Goal: Task Accomplishment & Management: Complete application form

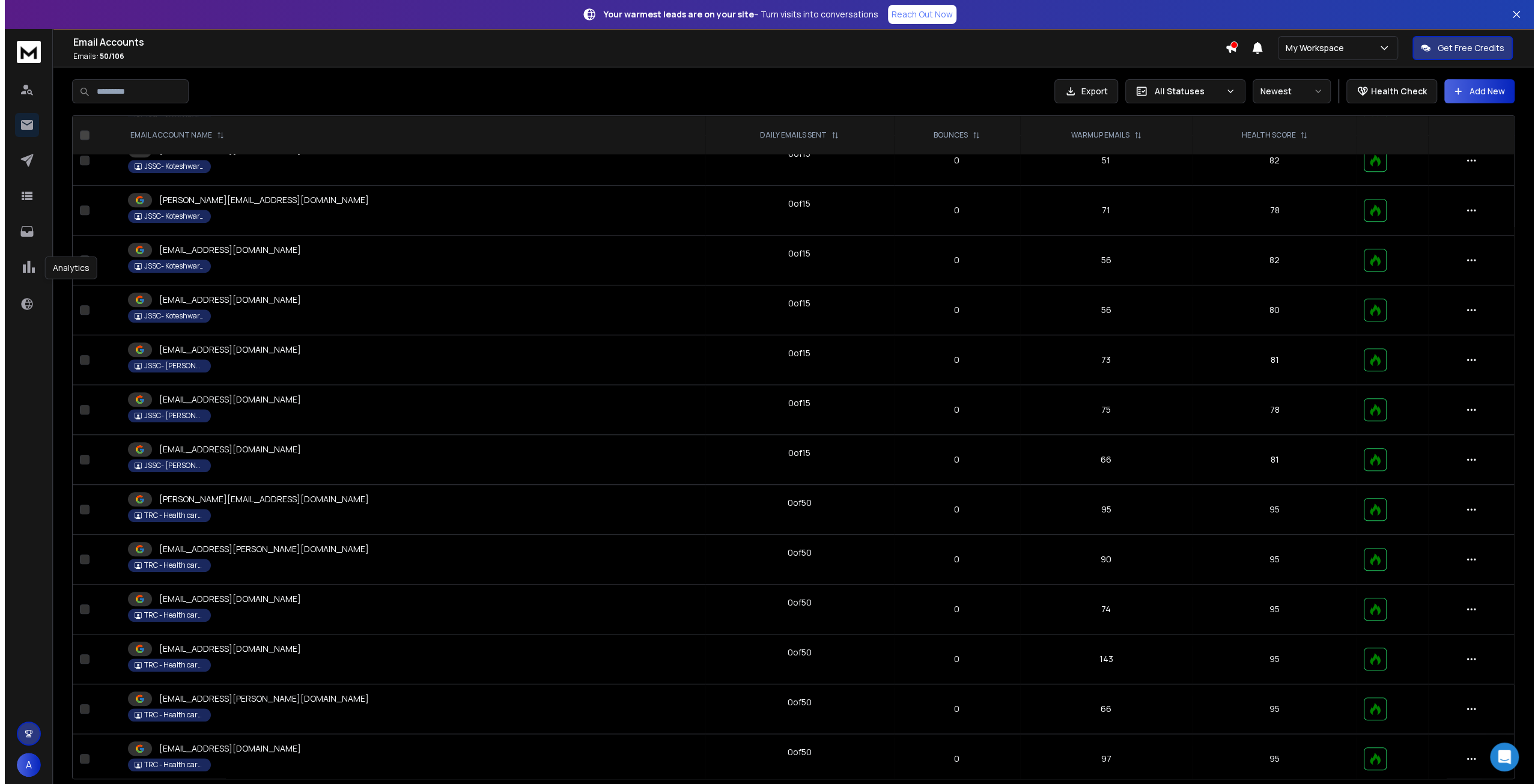
scroll to position [841, 0]
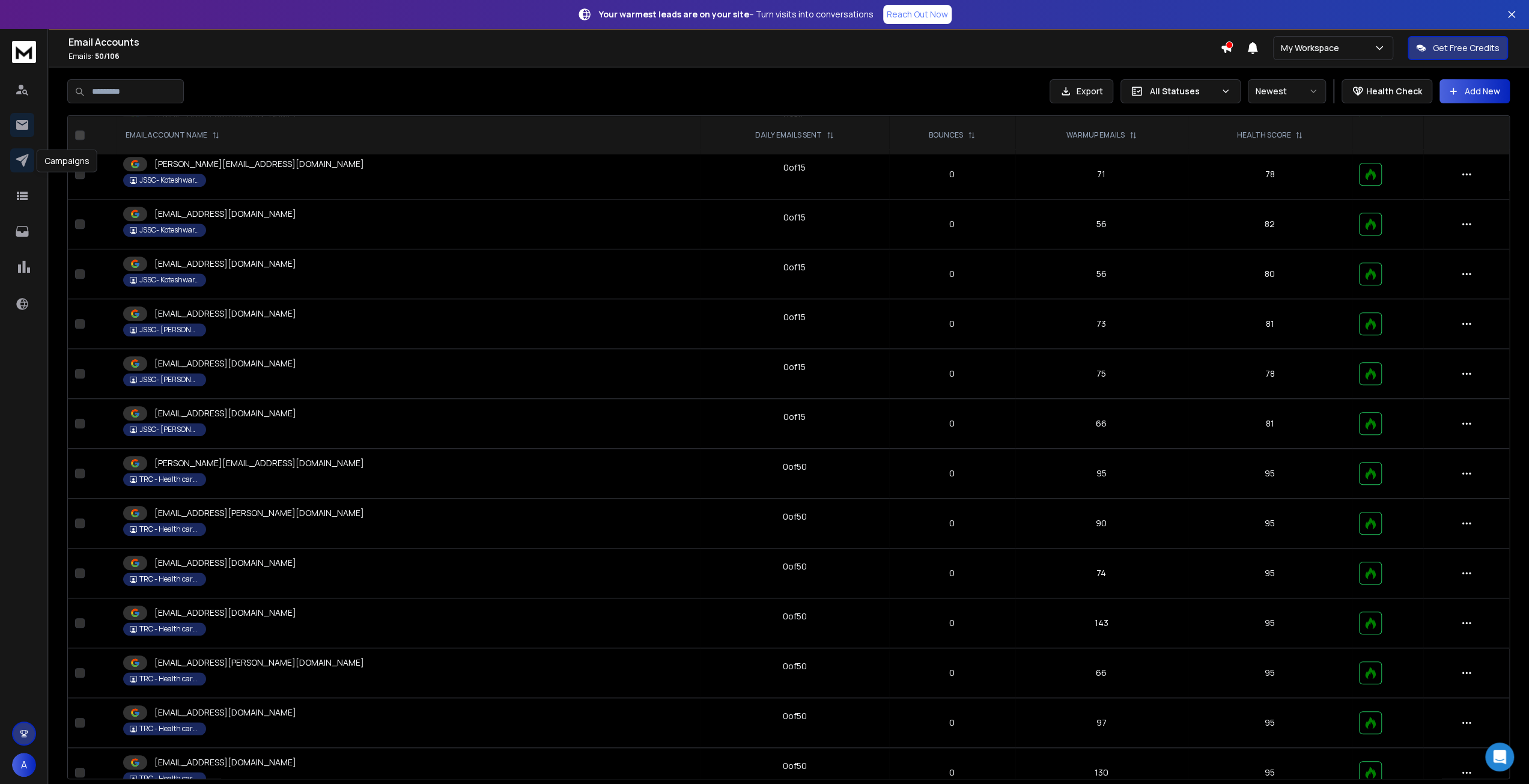
click at [27, 165] on icon at bounding box center [22, 160] width 14 height 14
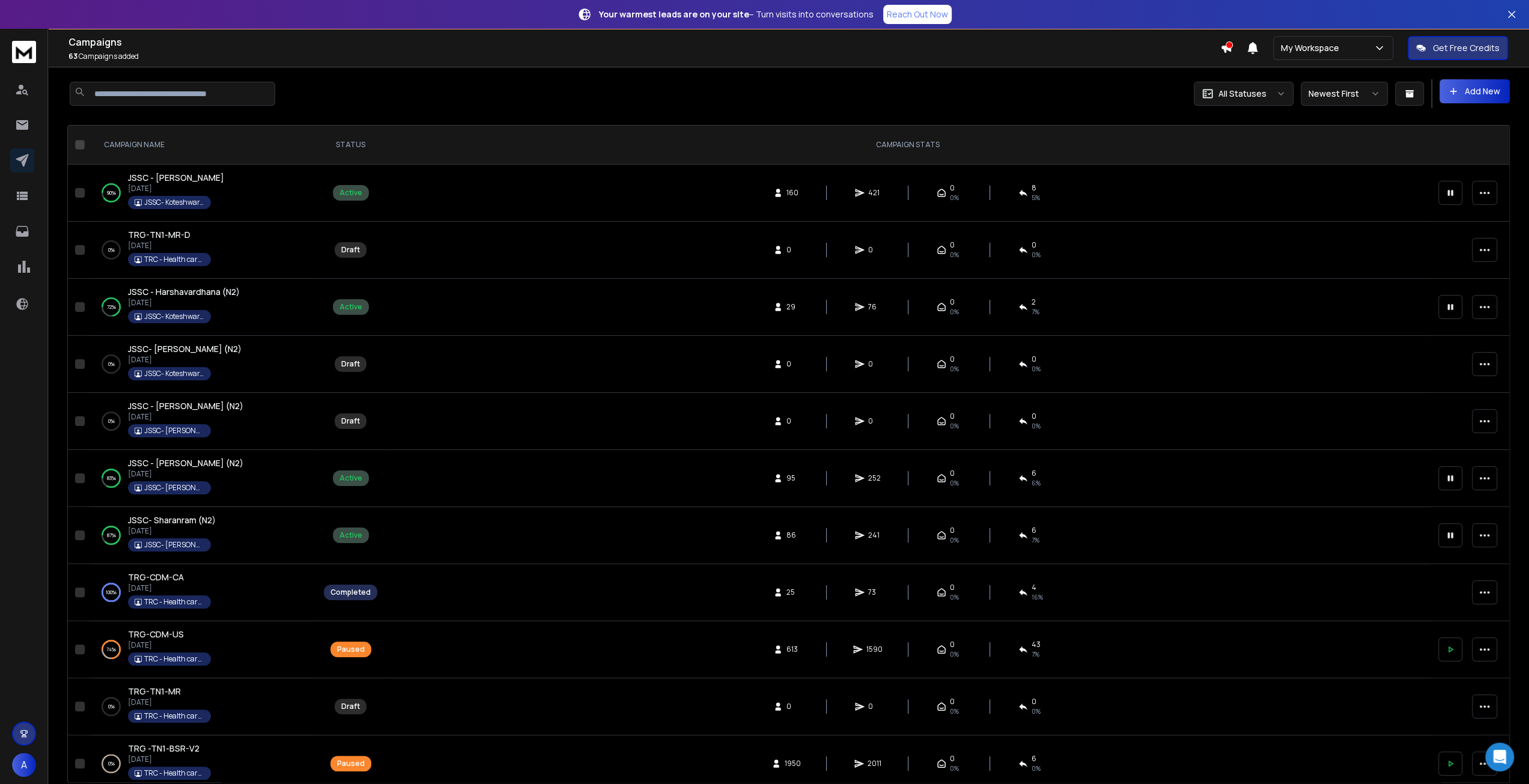
click at [170, 177] on span "JSSC - [PERSON_NAME]" at bounding box center [176, 177] width 96 height 11
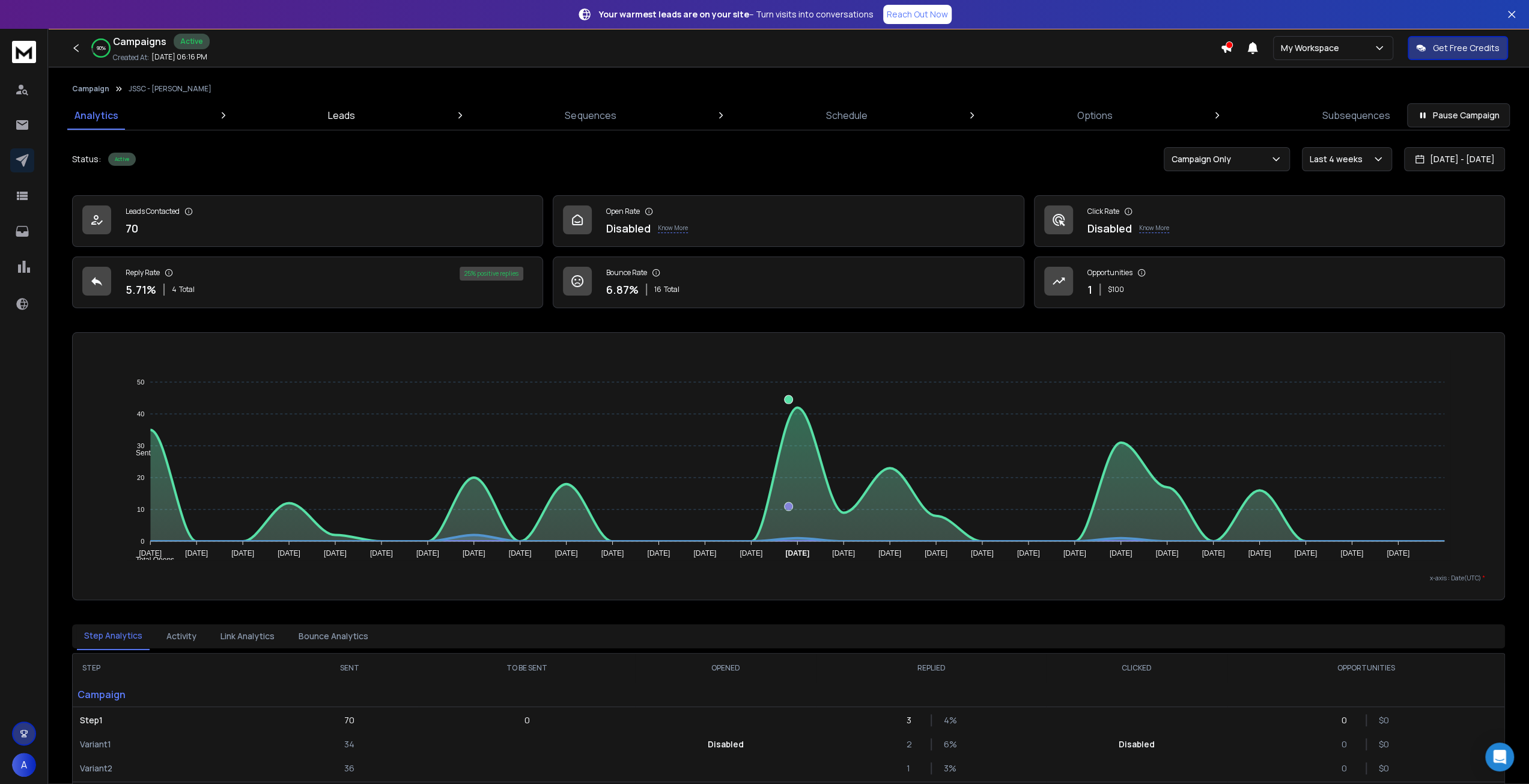
click at [357, 103] on link "Leads" at bounding box center [342, 115] width 42 height 29
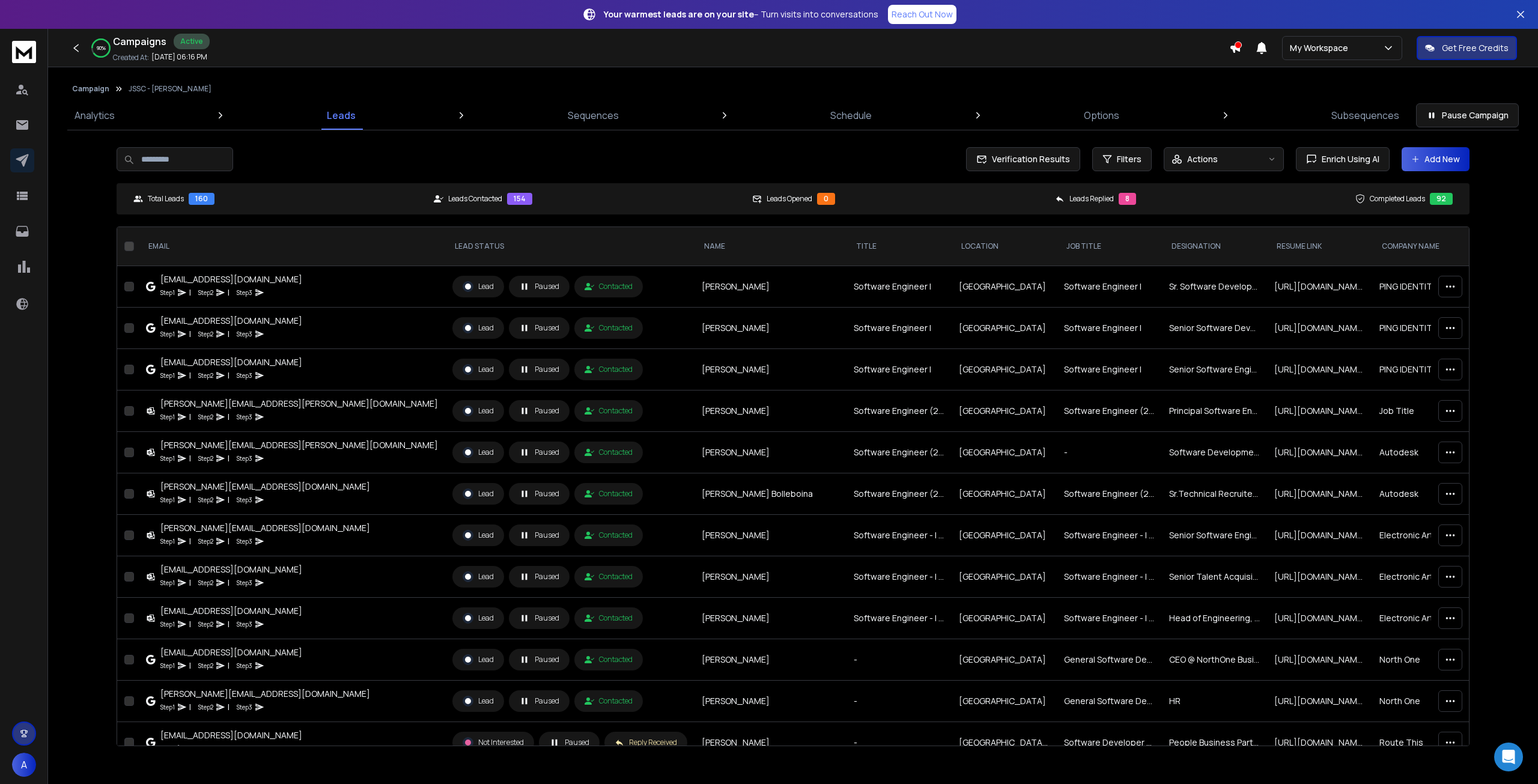
click at [502, 162] on button "Add New" at bounding box center [1435, 159] width 68 height 24
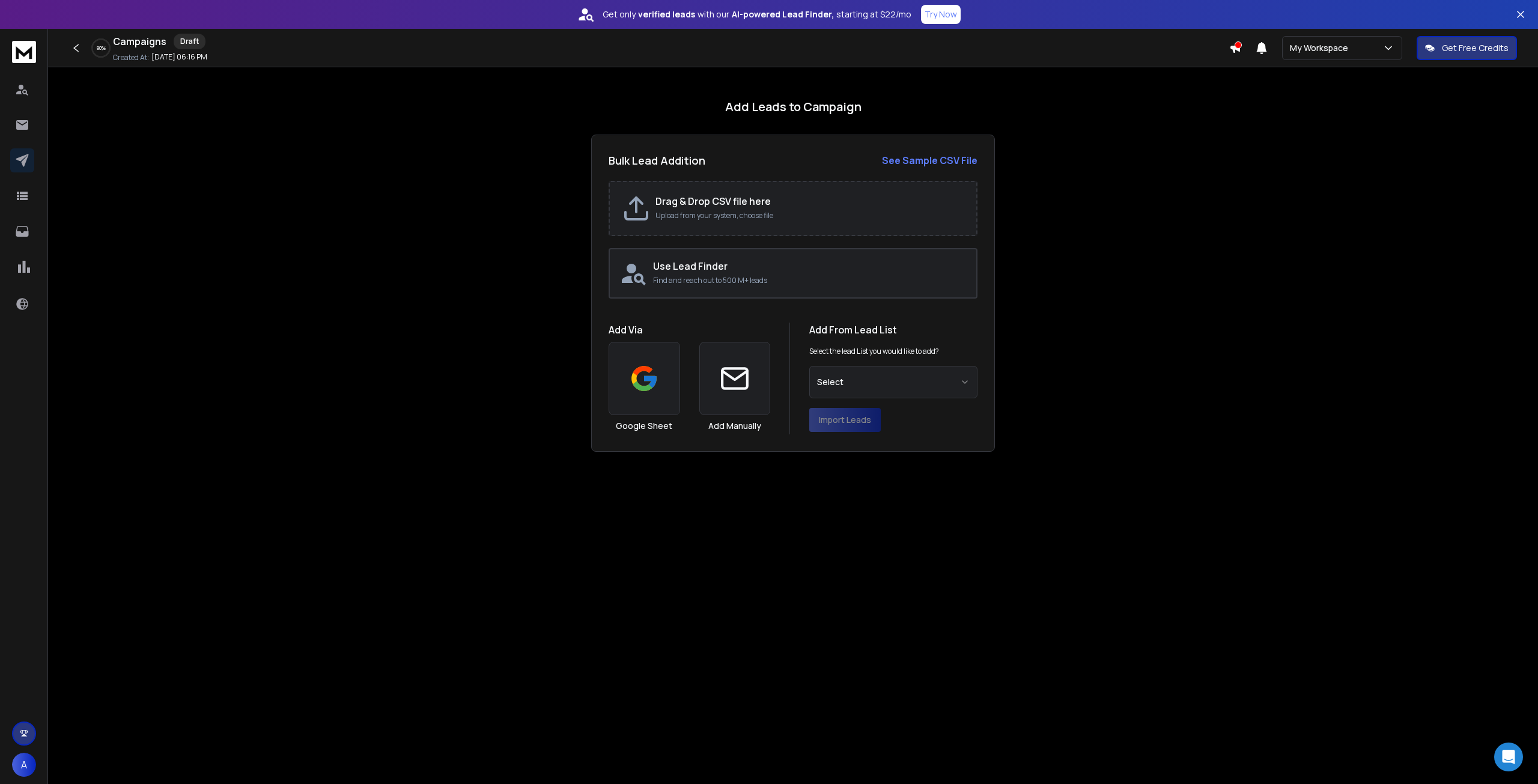
click at [502, 214] on p "Upload from your system, choose file" at bounding box center [810, 216] width 309 height 10
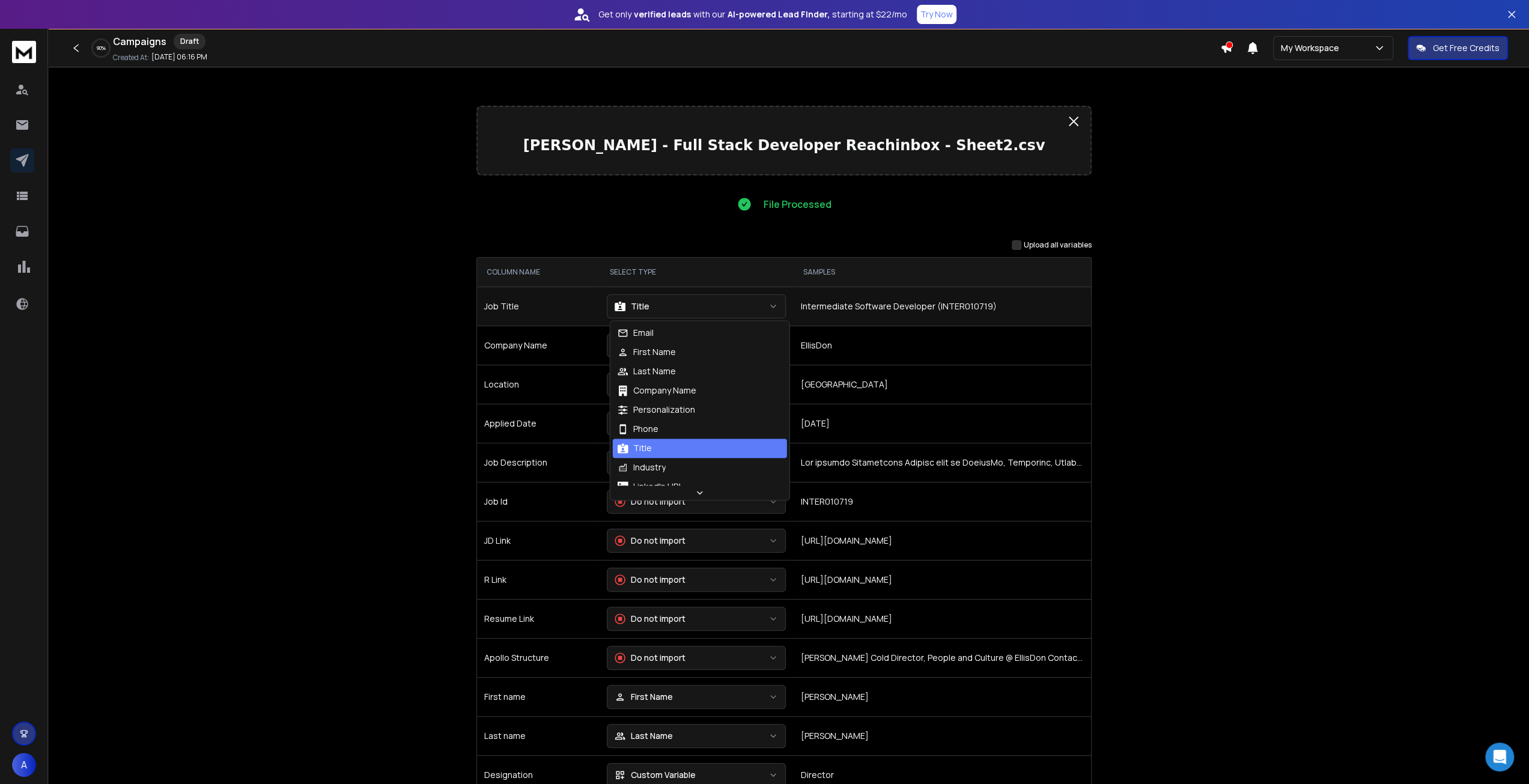
click at [502, 314] on button "Title" at bounding box center [696, 306] width 179 height 24
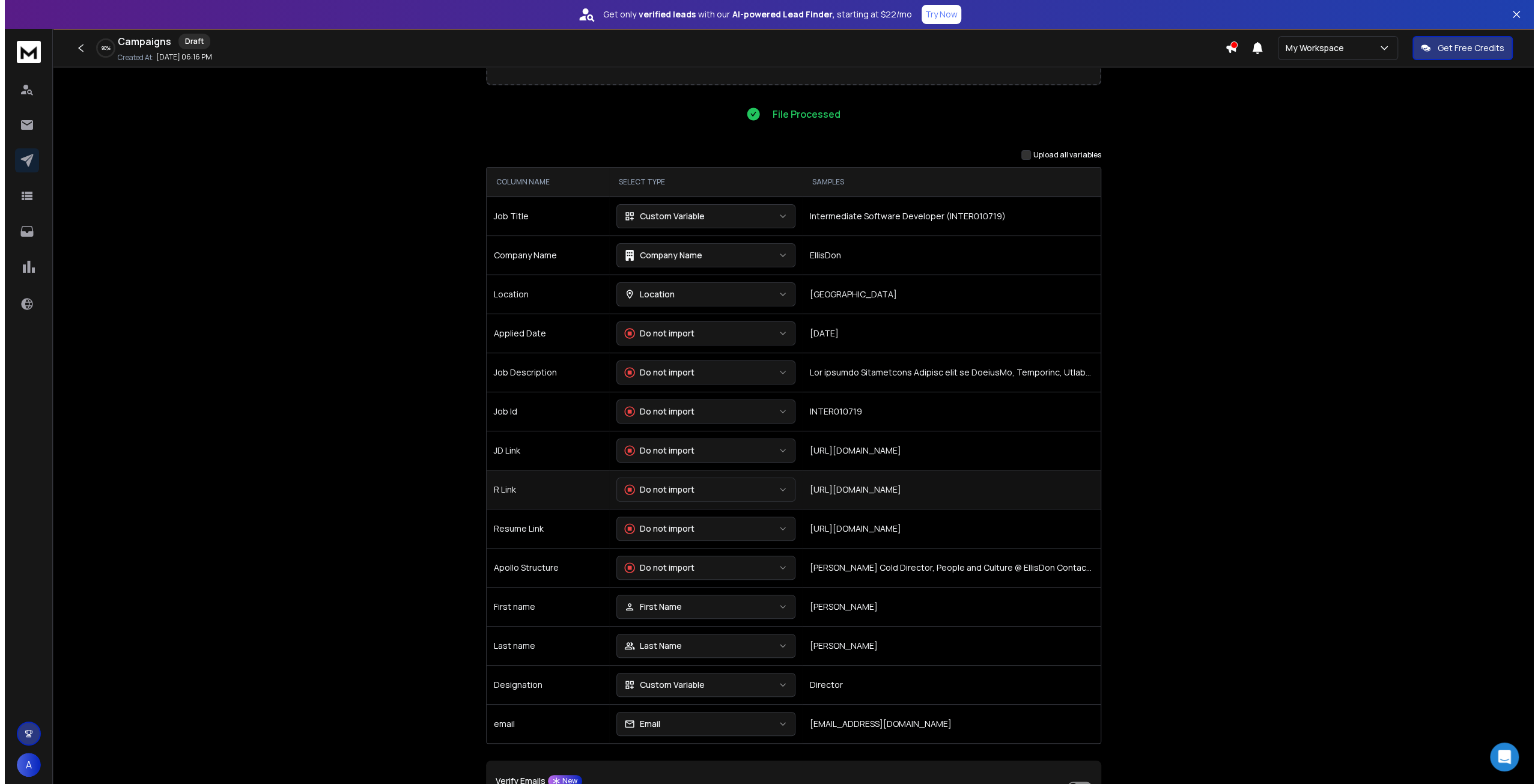
scroll to position [180, 0]
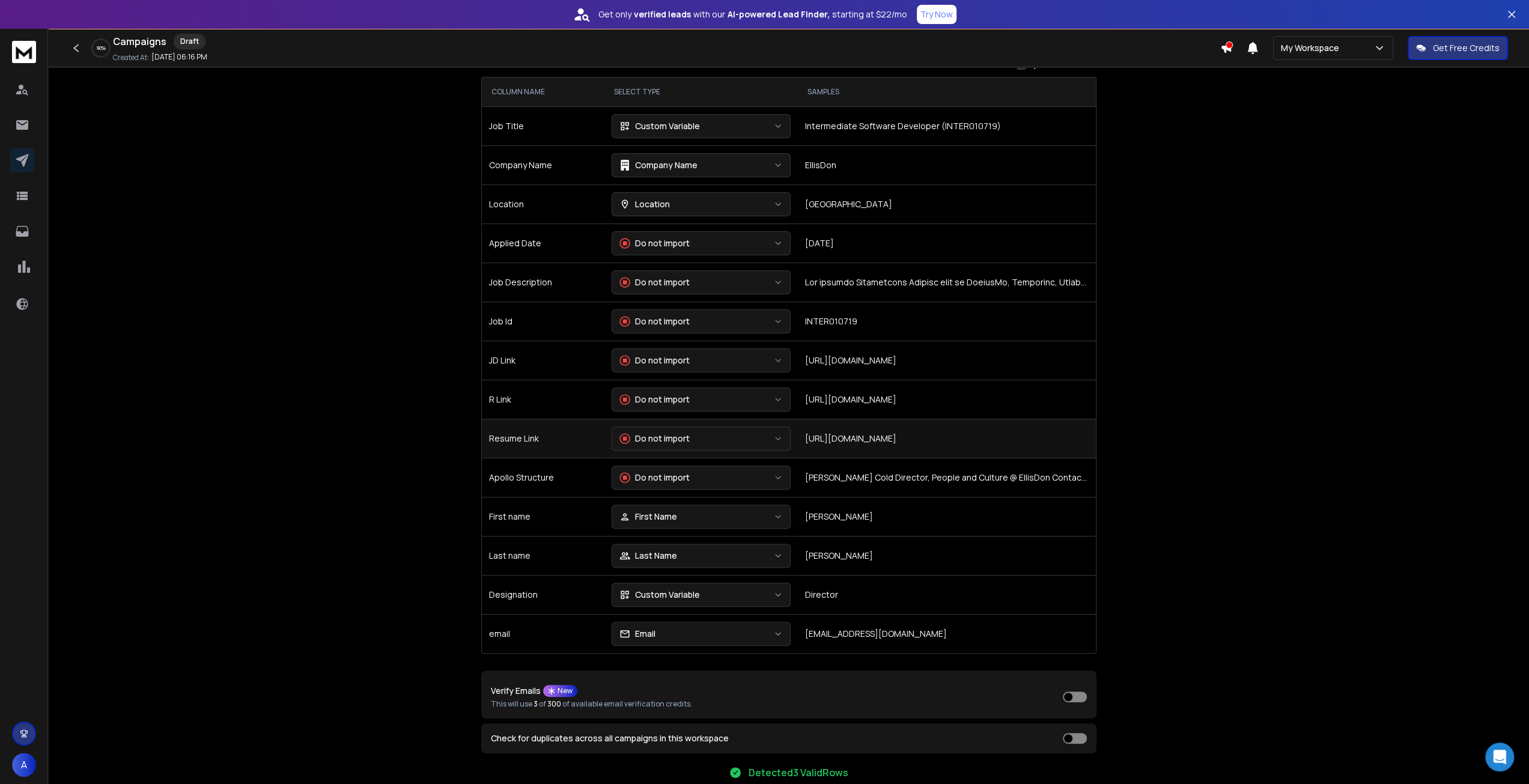
click at [502, 437] on button "Do not import" at bounding box center [701, 438] width 179 height 24
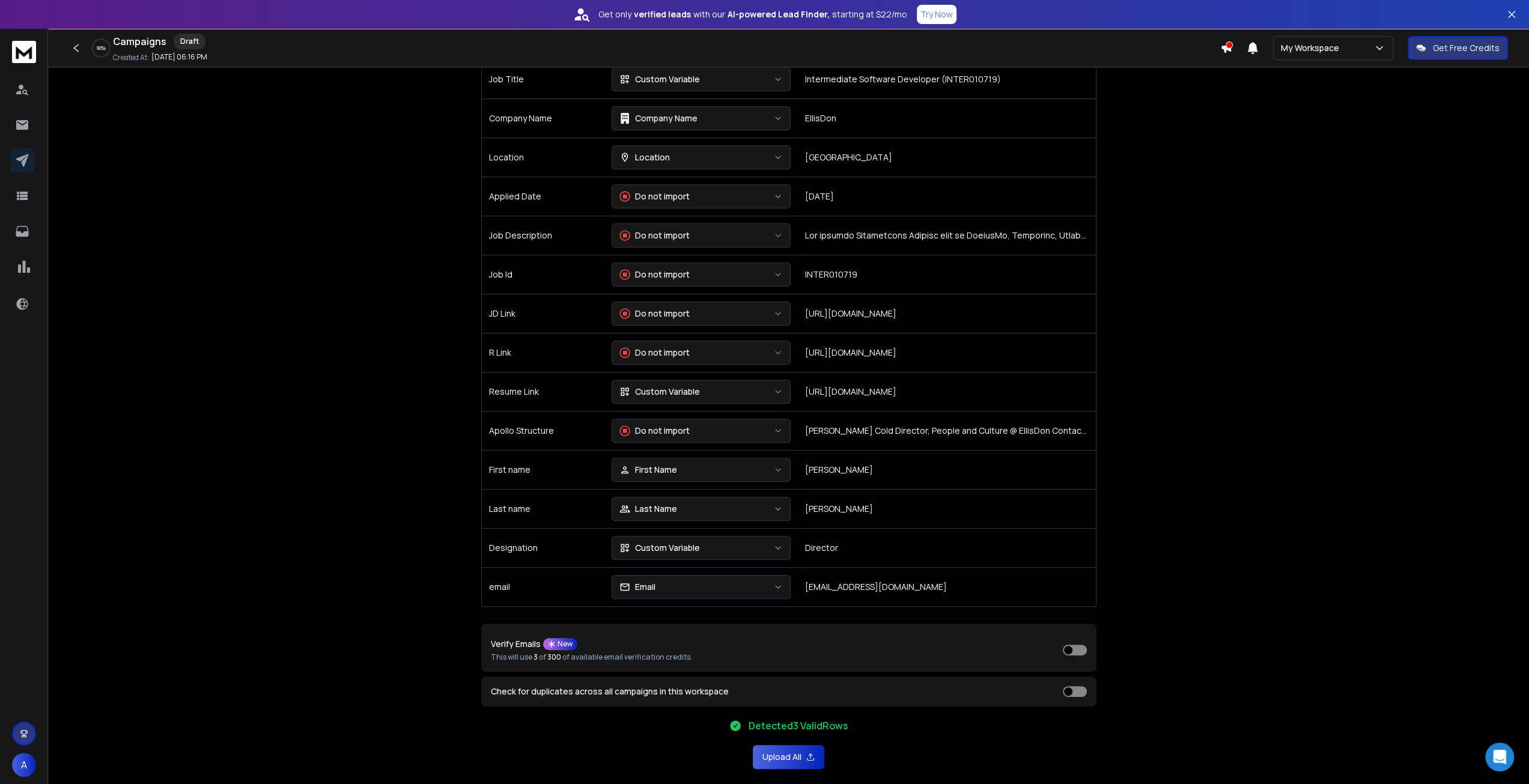
scroll to position [228, 0]
click at [502, 727] on button "Upload All" at bounding box center [789, 756] width 71 height 24
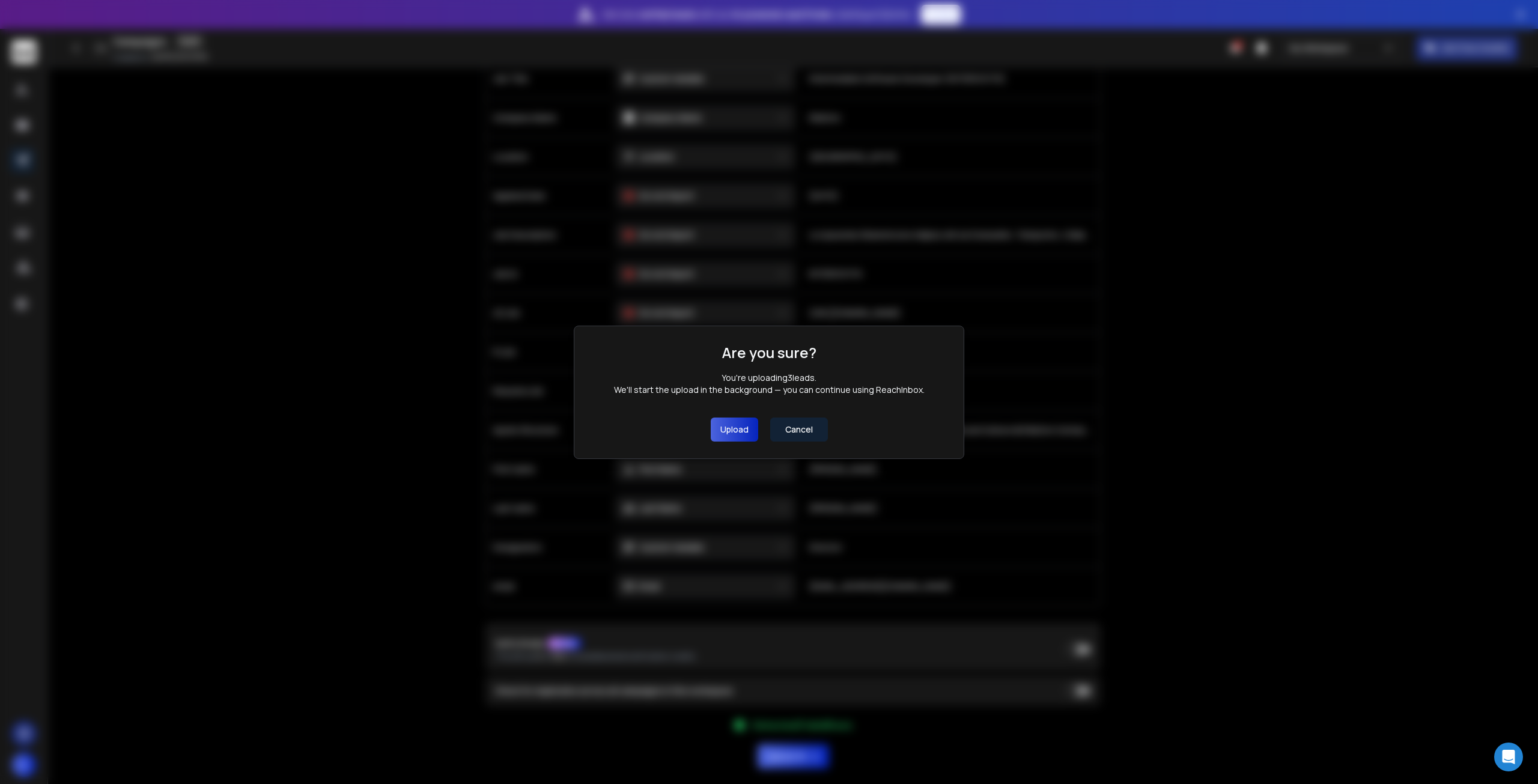
click at [502, 425] on button "Upload" at bounding box center [734, 429] width 47 height 24
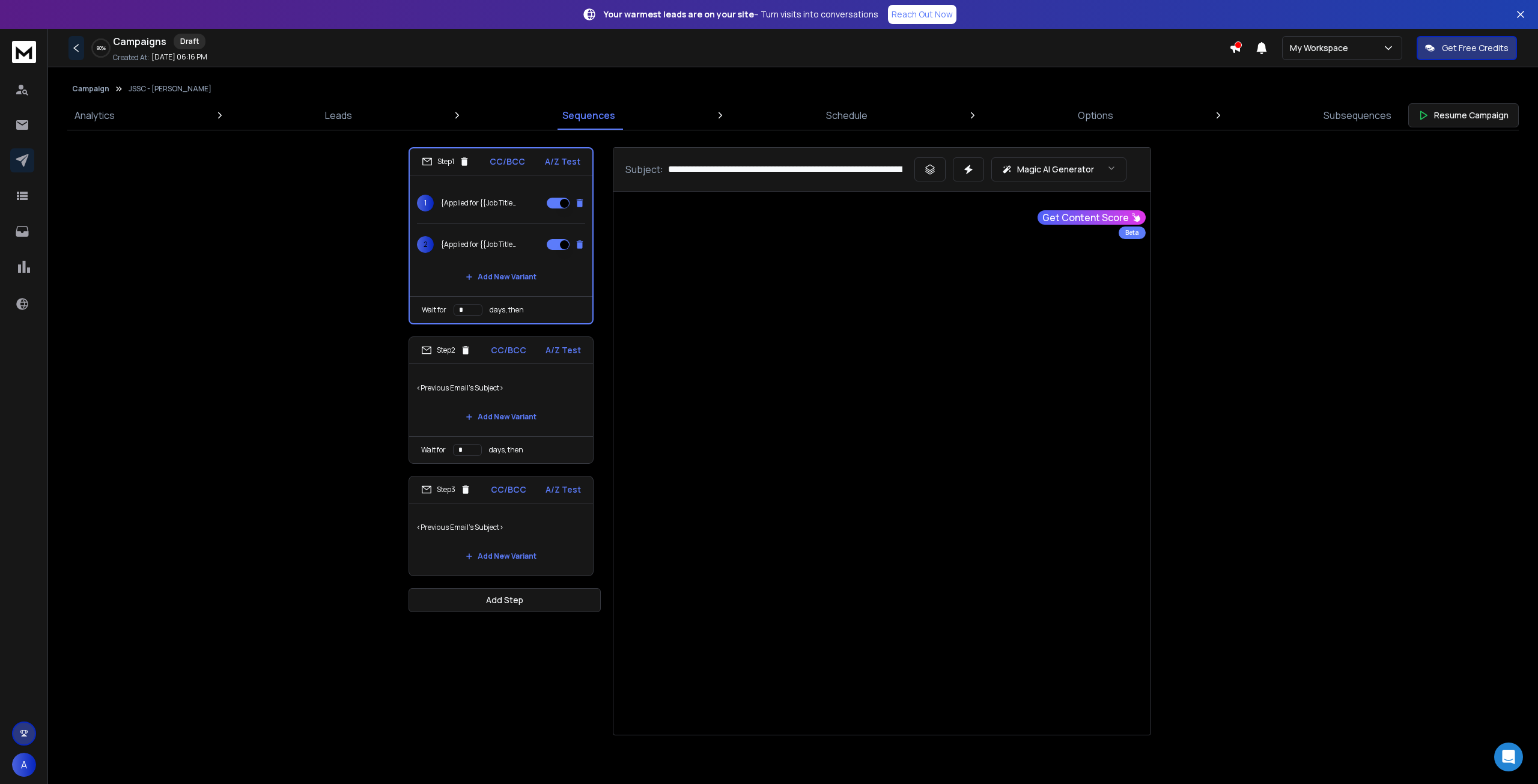
click at [72, 49] on icon at bounding box center [76, 47] width 11 height 11
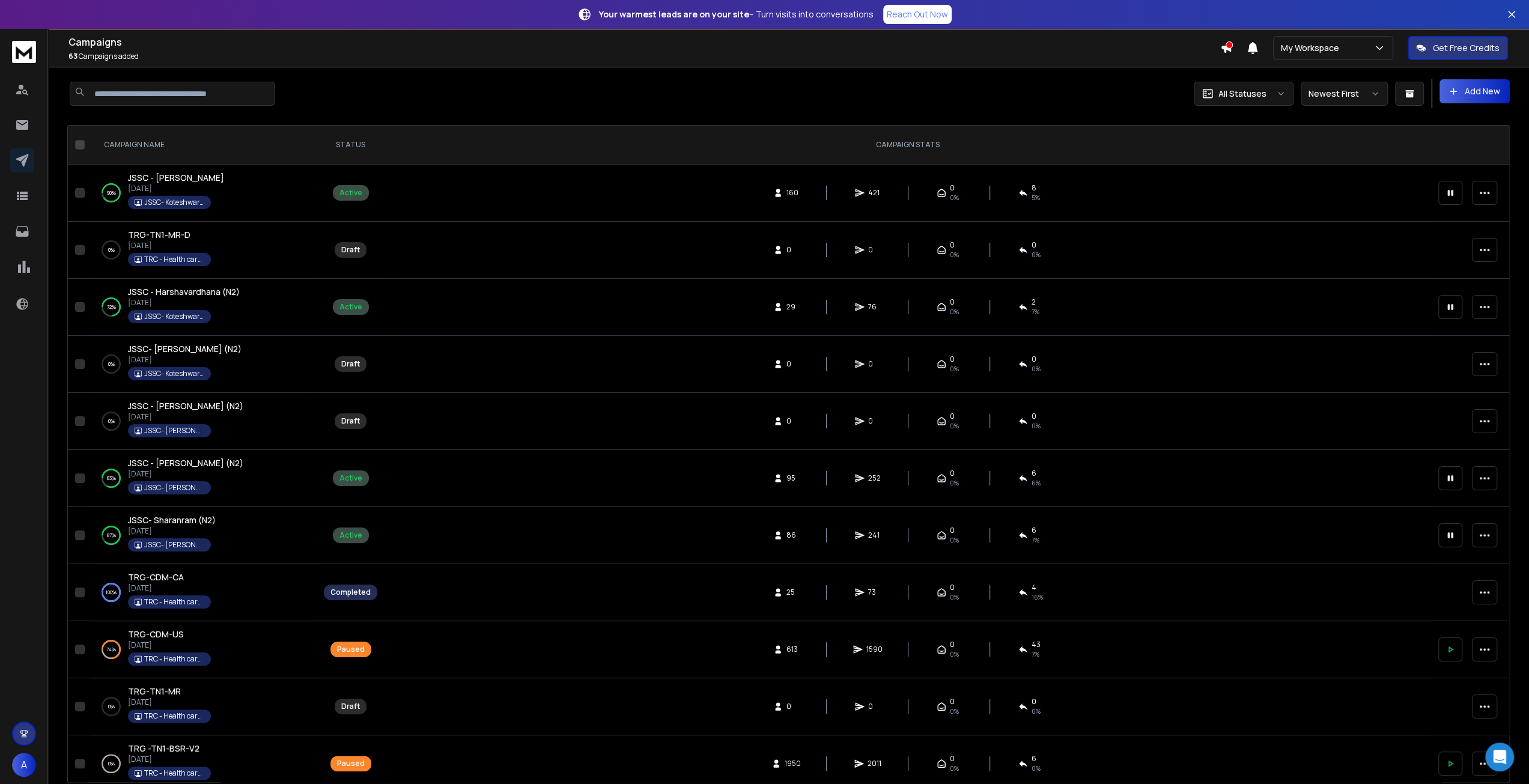
click at [190, 462] on span "JSSC - [PERSON_NAME] (N2)" at bounding box center [185, 463] width 115 height 11
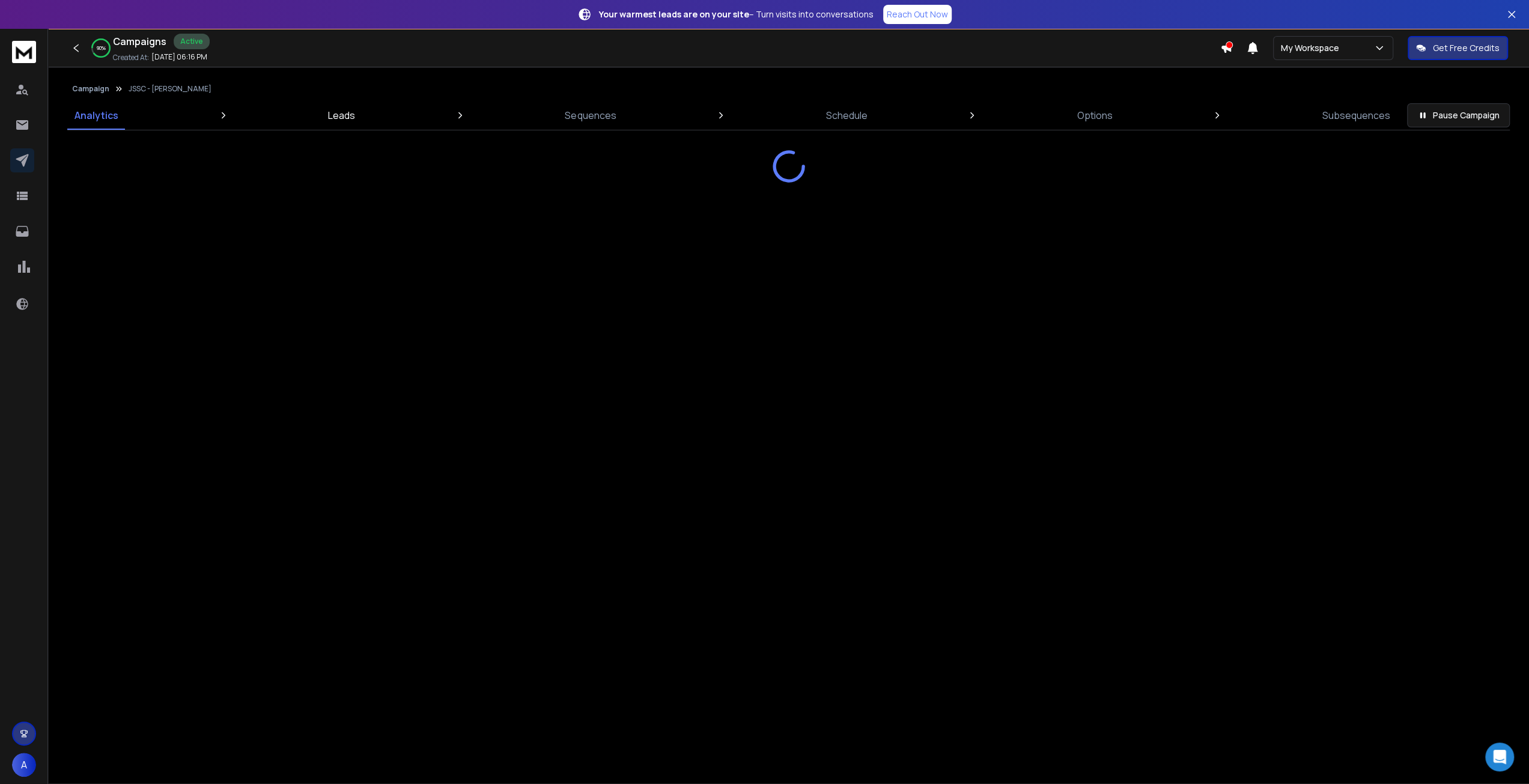
click at [339, 118] on p "Leads" at bounding box center [342, 115] width 27 height 14
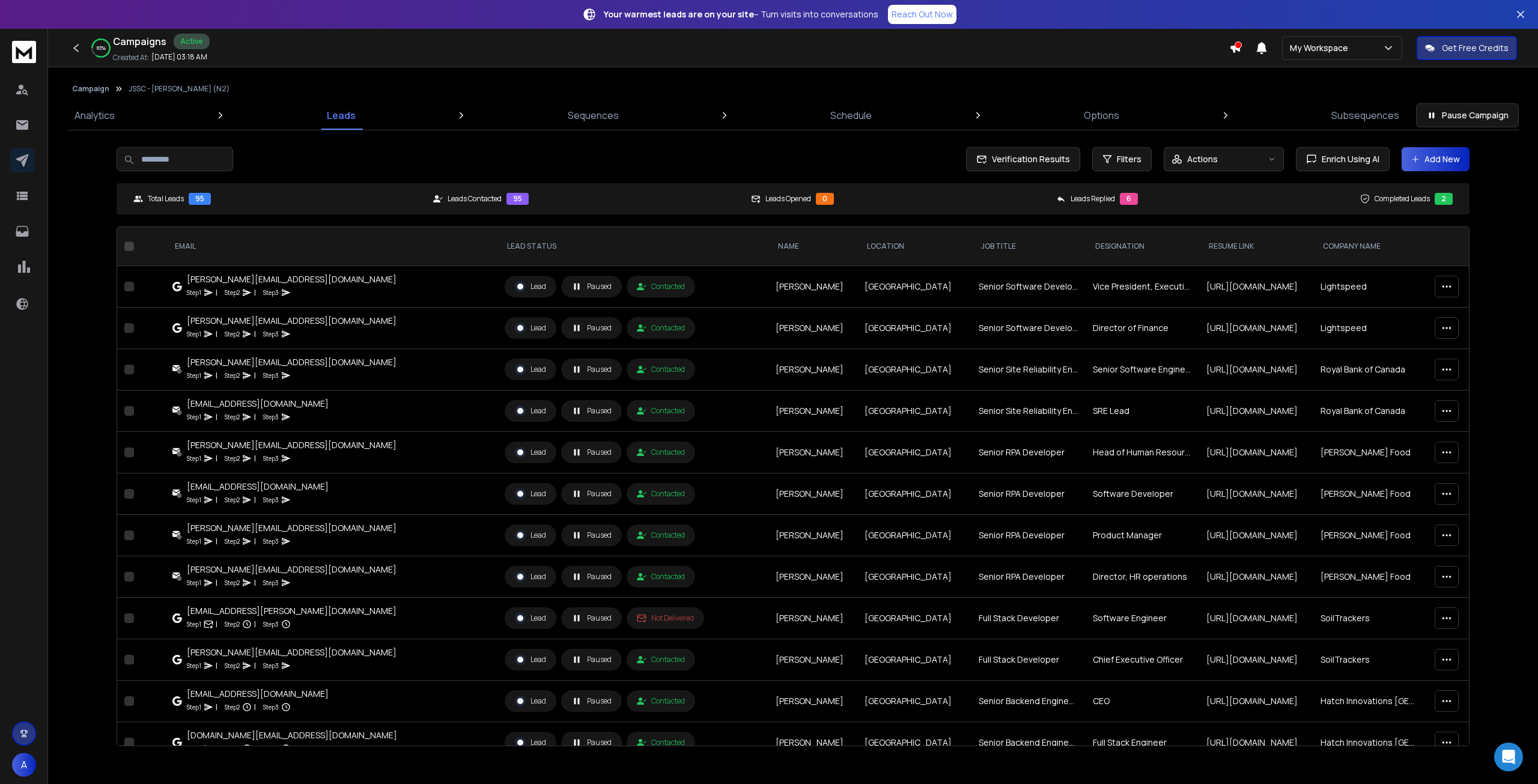
click at [502, 153] on button "Add New" at bounding box center [1435, 159] width 68 height 24
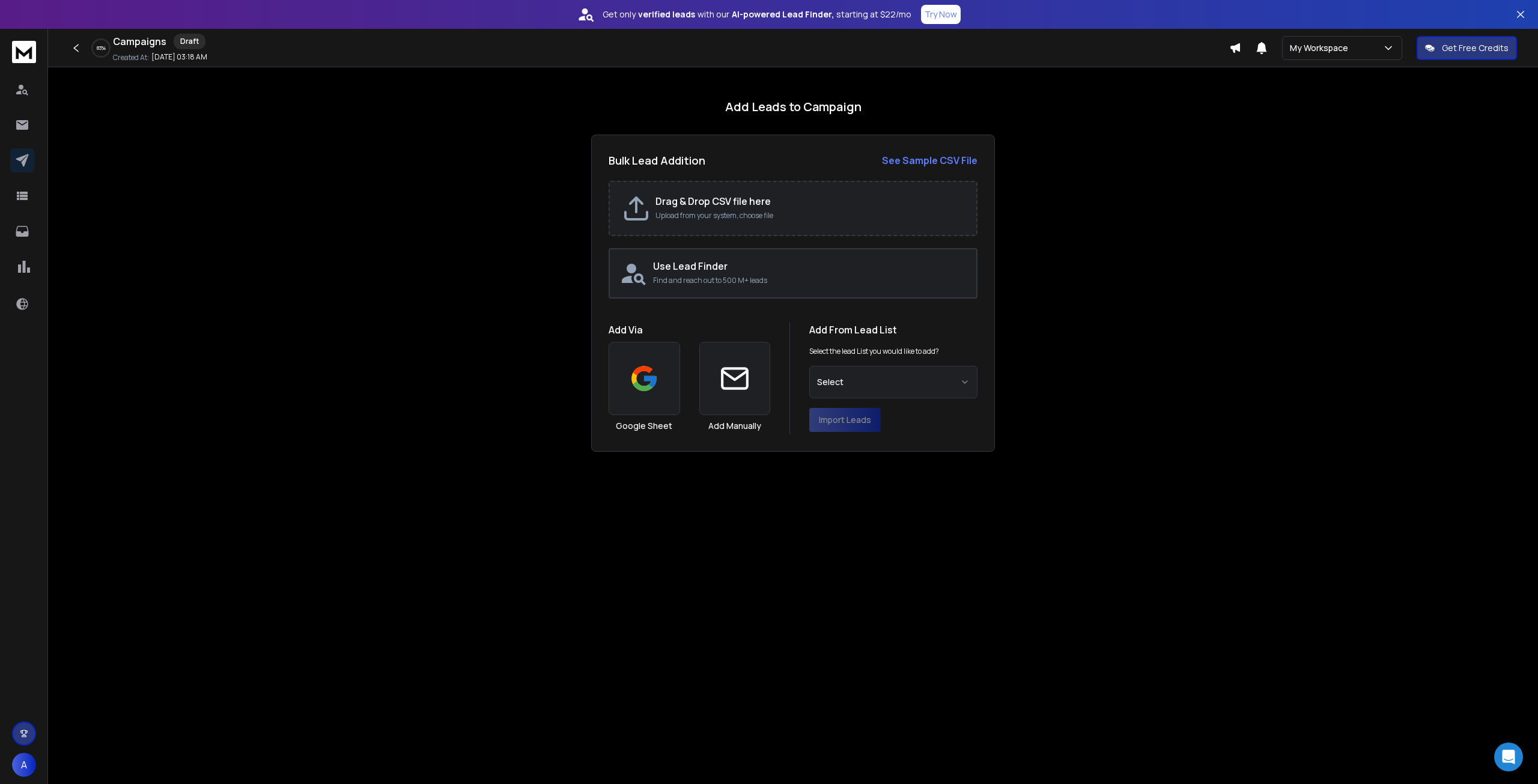
click at [502, 219] on p "Upload from your system, choose file" at bounding box center [810, 216] width 309 height 10
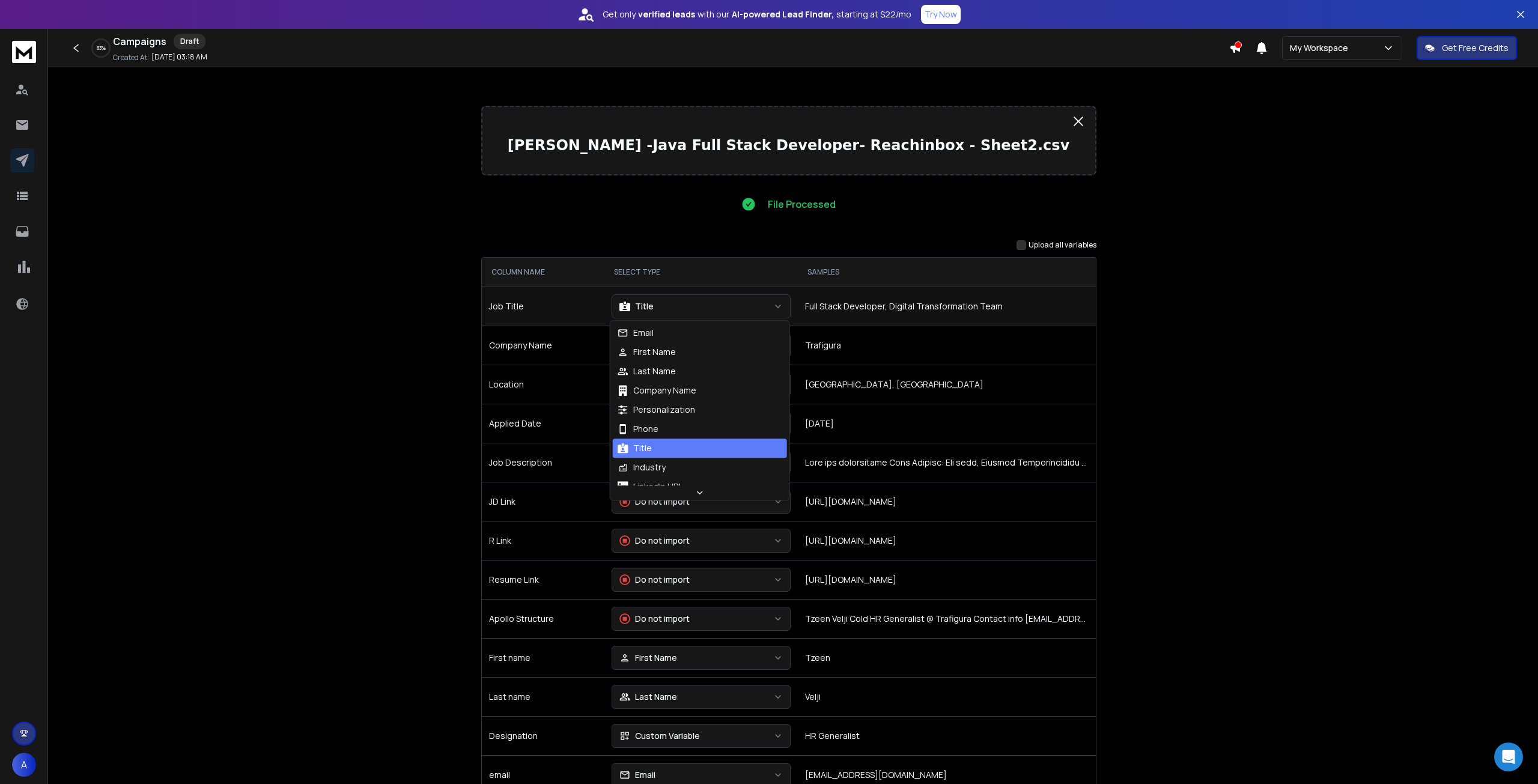
click at [502, 311] on button "Title" at bounding box center [701, 306] width 179 height 24
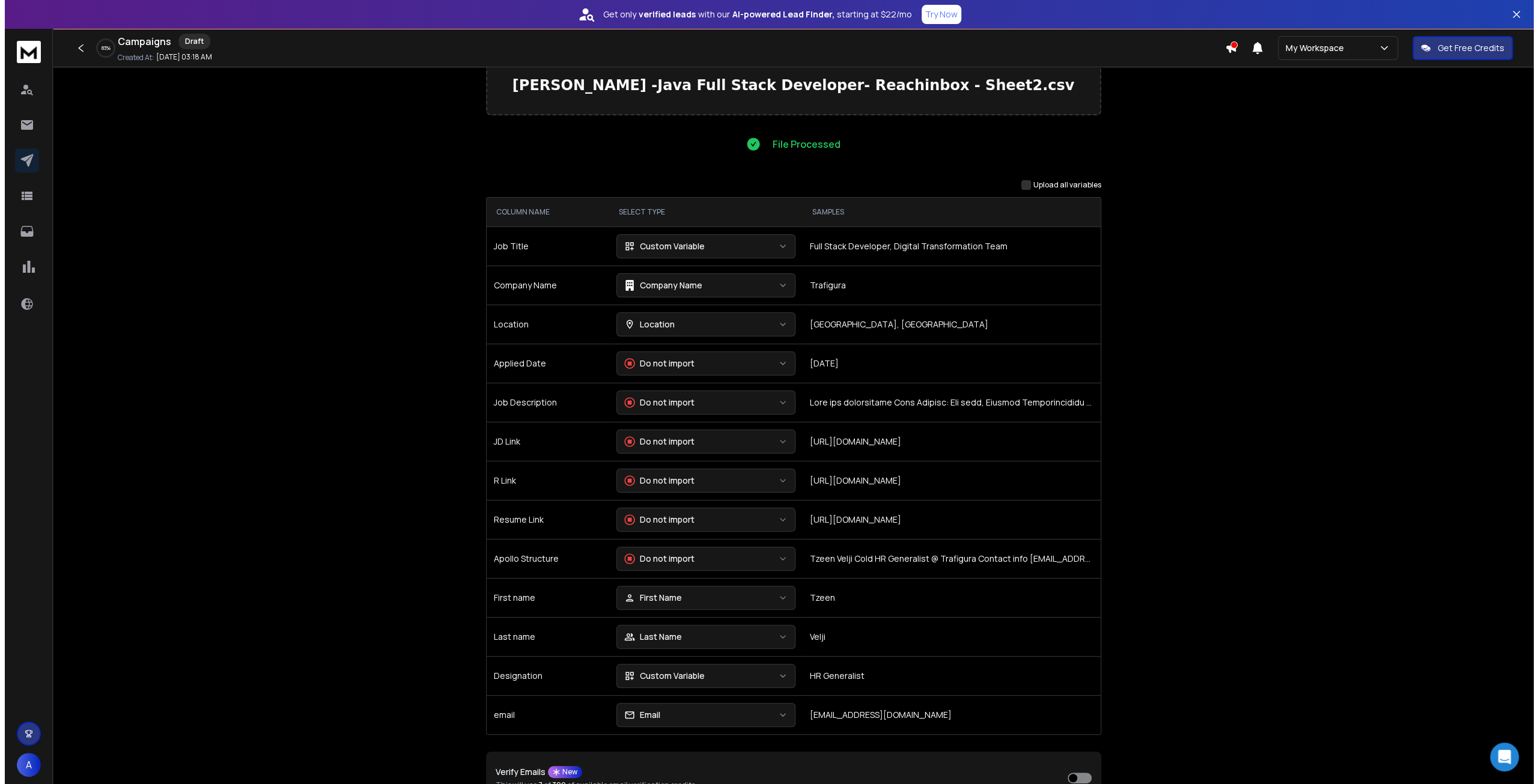
scroll to position [120, 0]
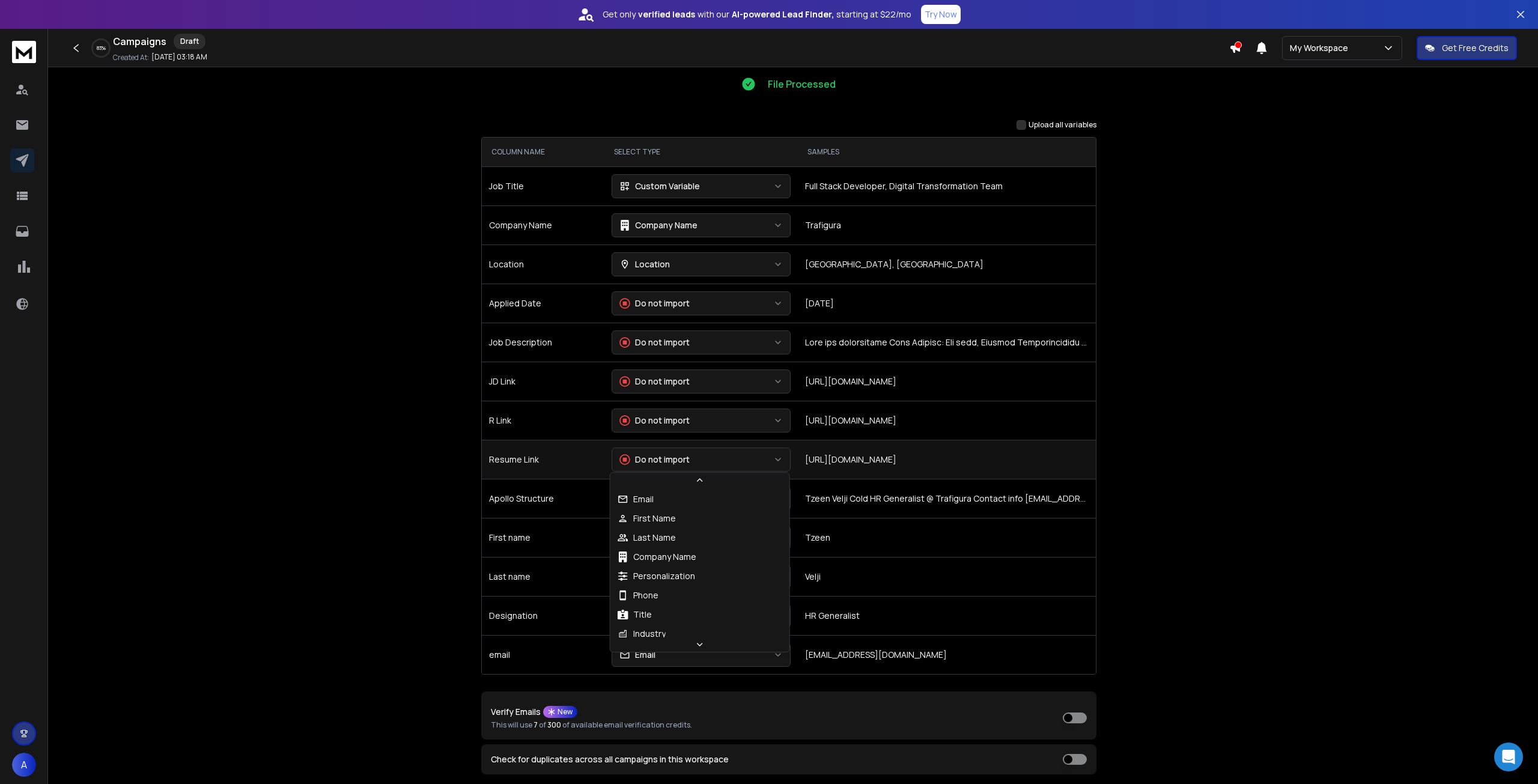
click at [502, 464] on button "Do not import" at bounding box center [701, 460] width 179 height 24
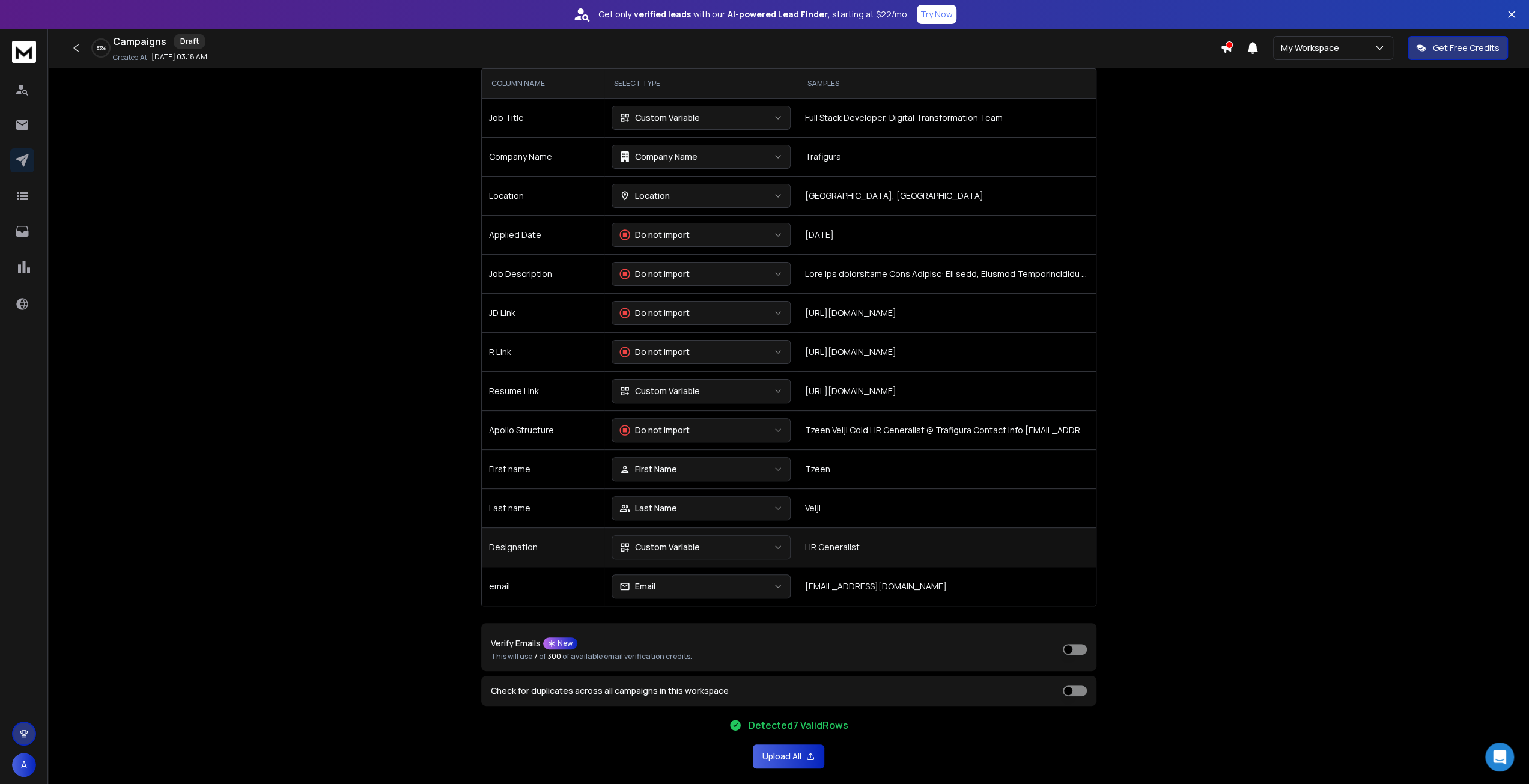
scroll to position [189, 0]
click at [502, 727] on button "Upload All" at bounding box center [789, 756] width 71 height 24
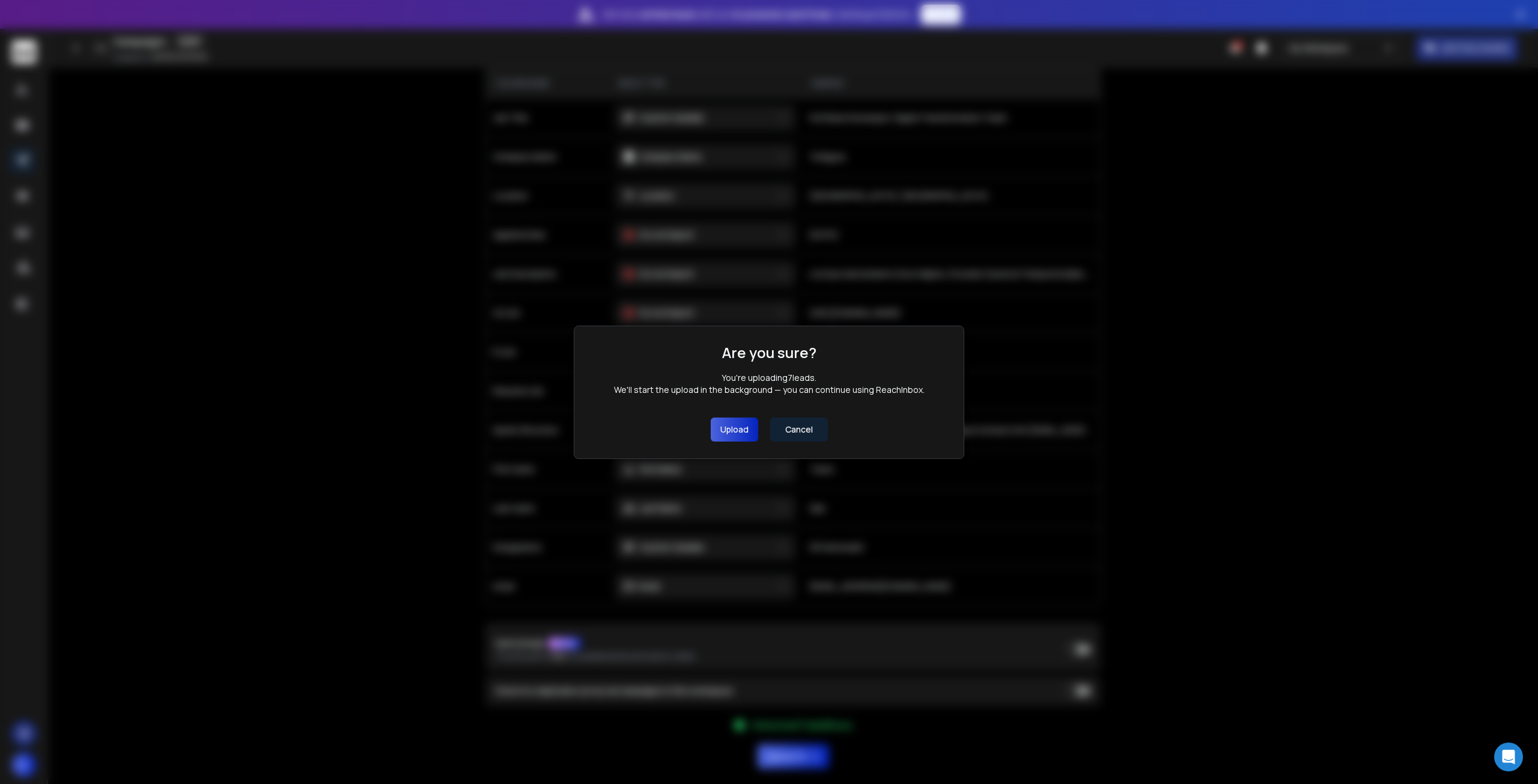
click at [502, 433] on button "Upload" at bounding box center [734, 429] width 47 height 24
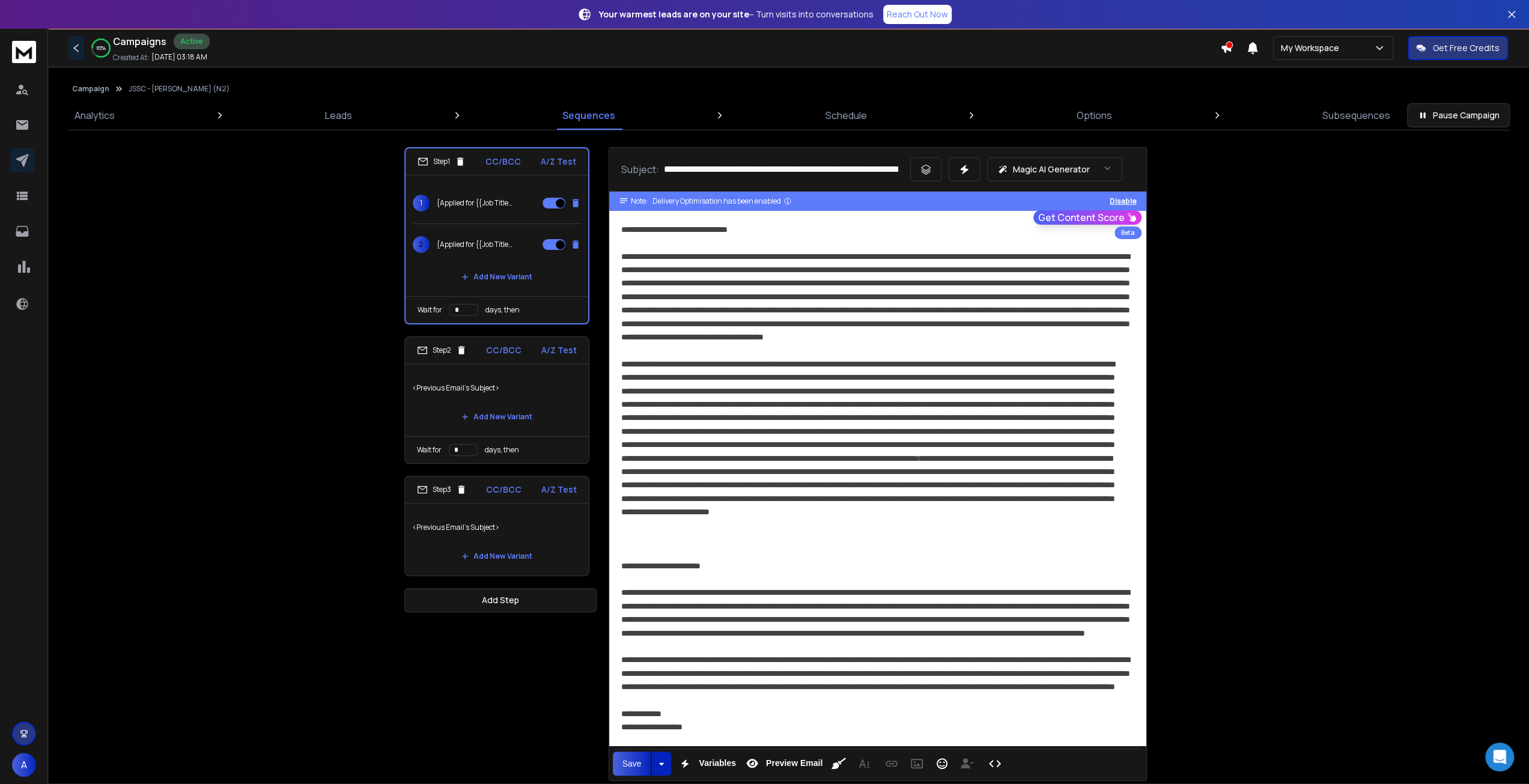
click at [74, 48] on icon at bounding box center [76, 47] width 5 height 8
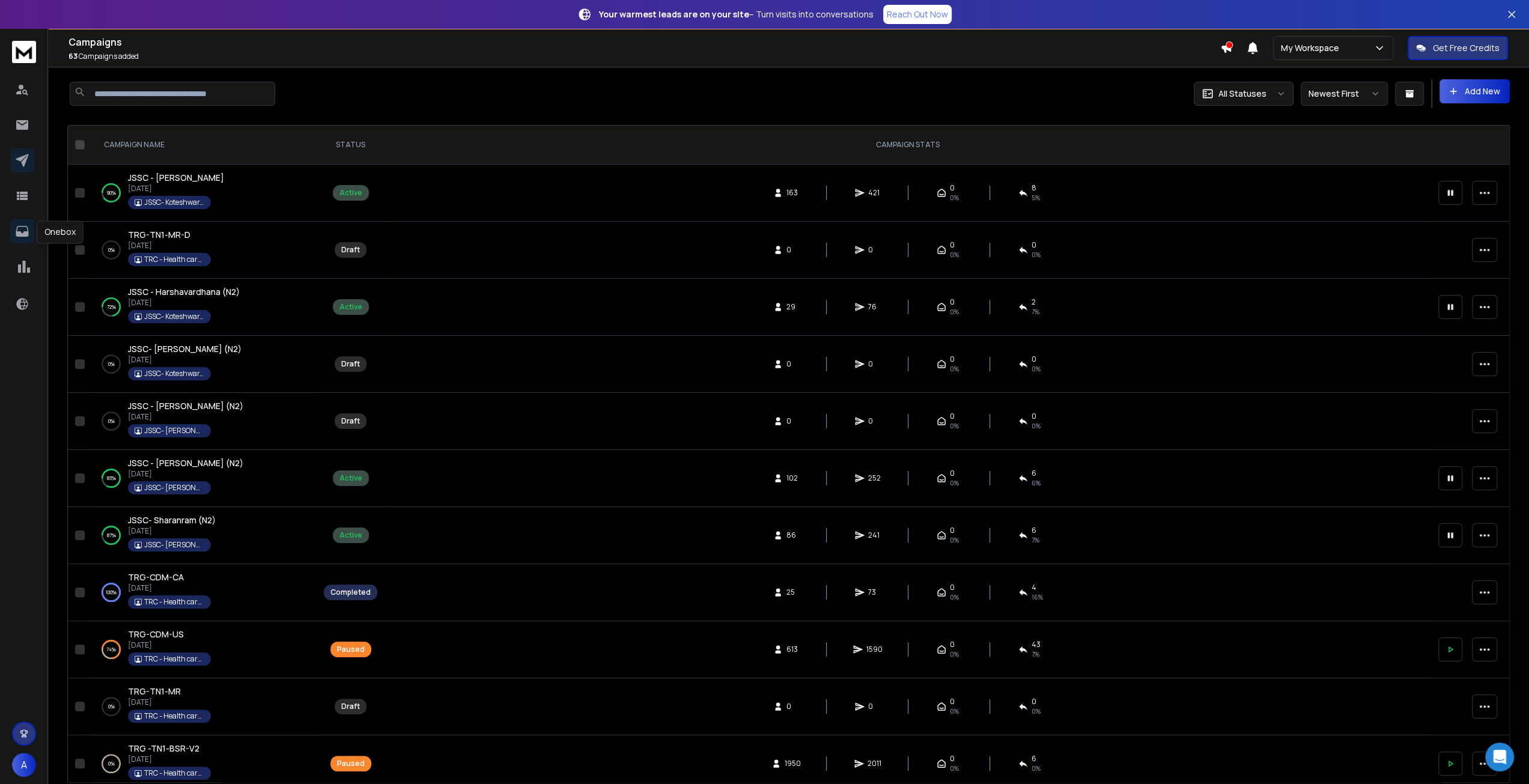
click at [28, 231] on icon at bounding box center [22, 230] width 13 height 11
